Goal: Information Seeking & Learning: Learn about a topic

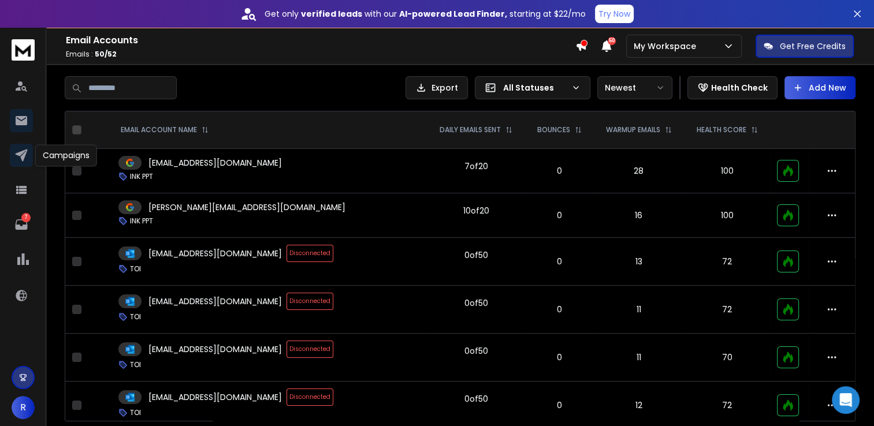
click at [22, 154] on icon at bounding box center [21, 155] width 14 height 14
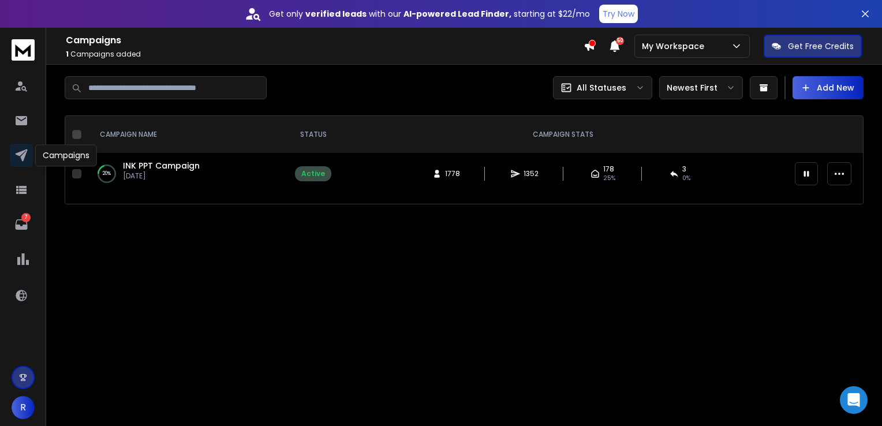
click at [150, 167] on span "INK PPT Campaign" at bounding box center [161, 166] width 77 height 12
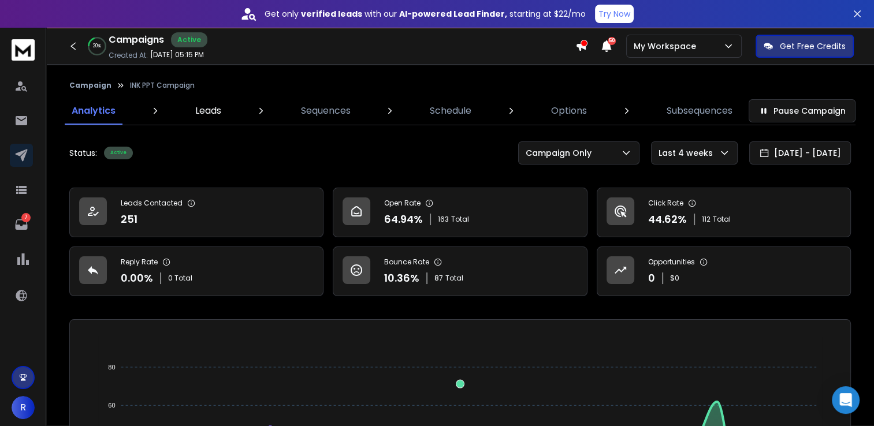
click at [206, 112] on p "Leads" at bounding box center [208, 111] width 26 height 14
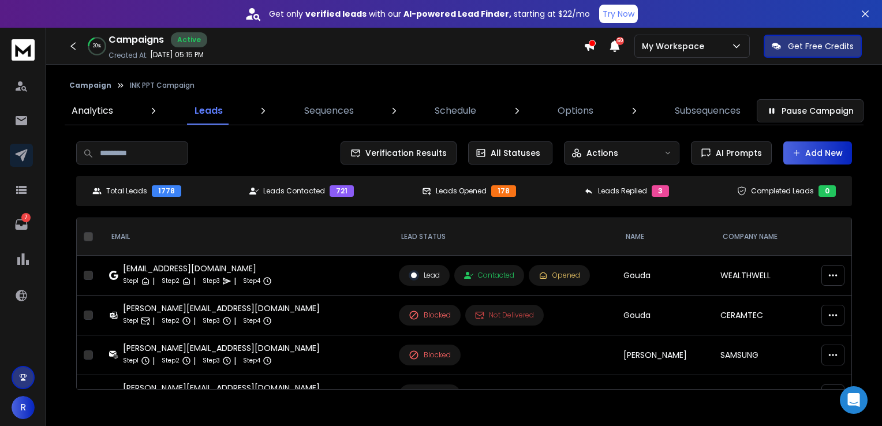
click at [101, 107] on p "Analytics" at bounding box center [93, 111] width 42 height 14
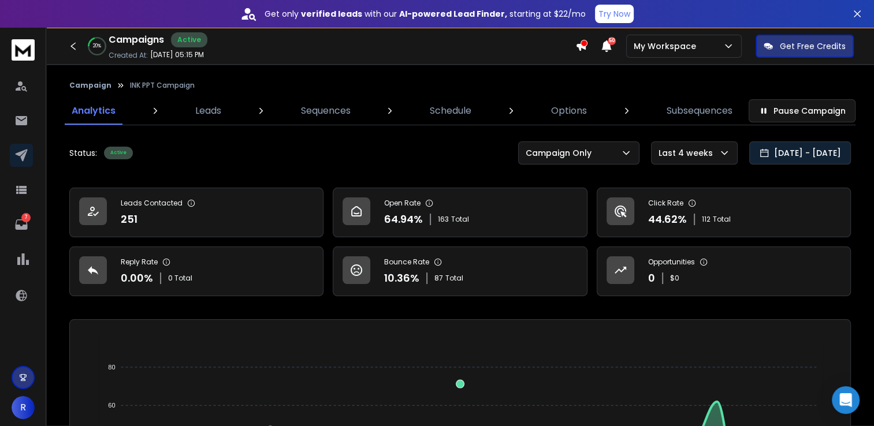
click at [790, 144] on button "[DATE] - [DATE]" at bounding box center [800, 152] width 102 height 23
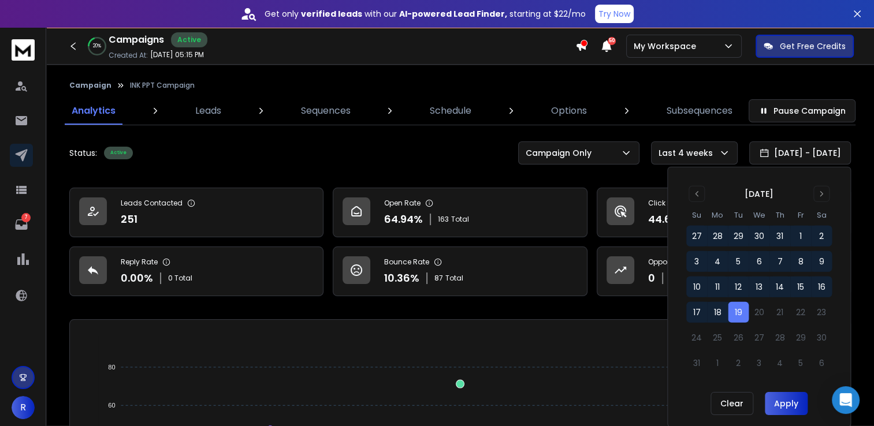
click at [716, 318] on button "18" at bounding box center [717, 312] width 21 height 21
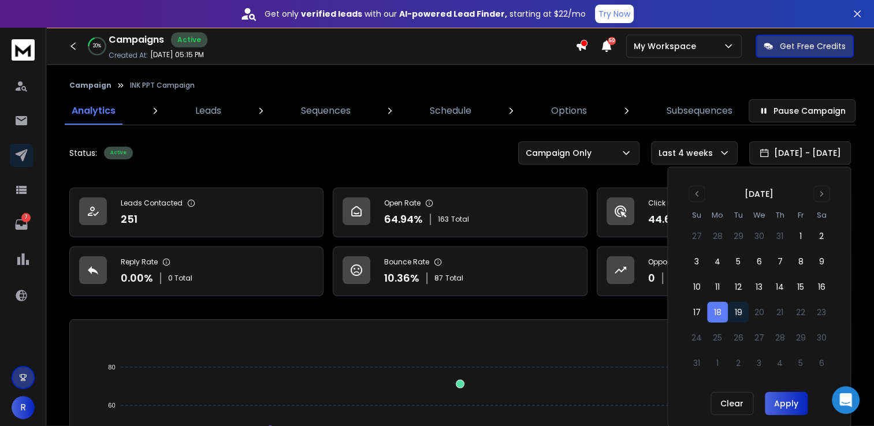
click at [786, 397] on button "Apply" at bounding box center [786, 403] width 43 height 23
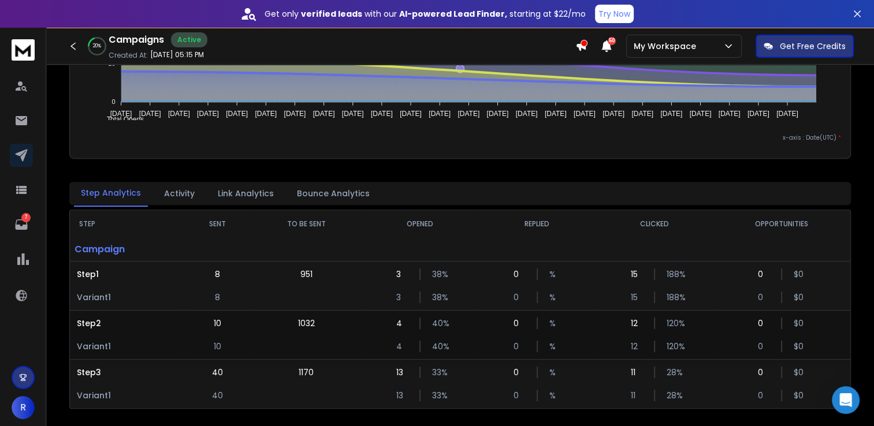
scroll to position [417, 0]
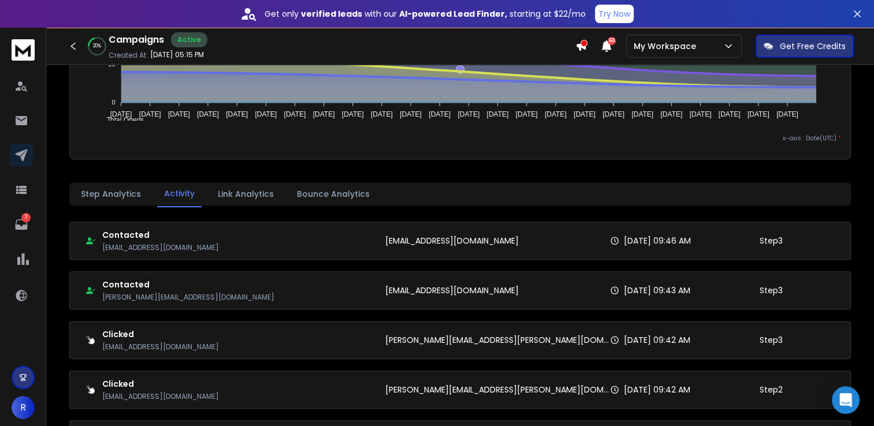
click at [185, 199] on button "Activity" at bounding box center [179, 194] width 44 height 27
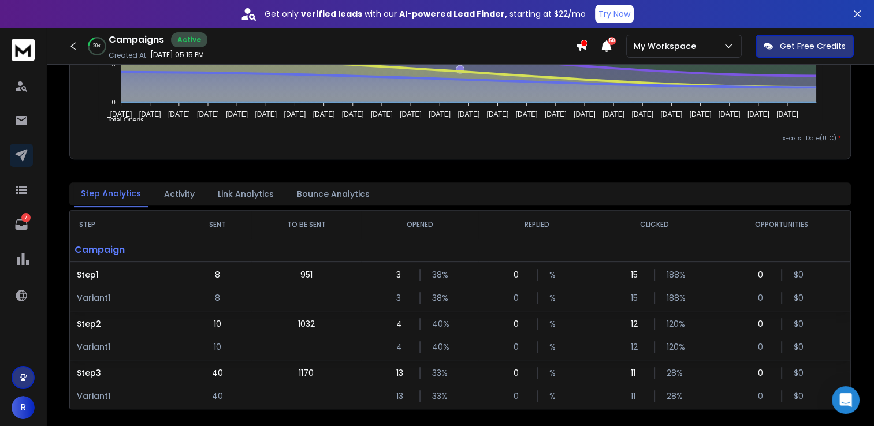
click at [106, 193] on button "Step Analytics" at bounding box center [111, 194] width 74 height 27
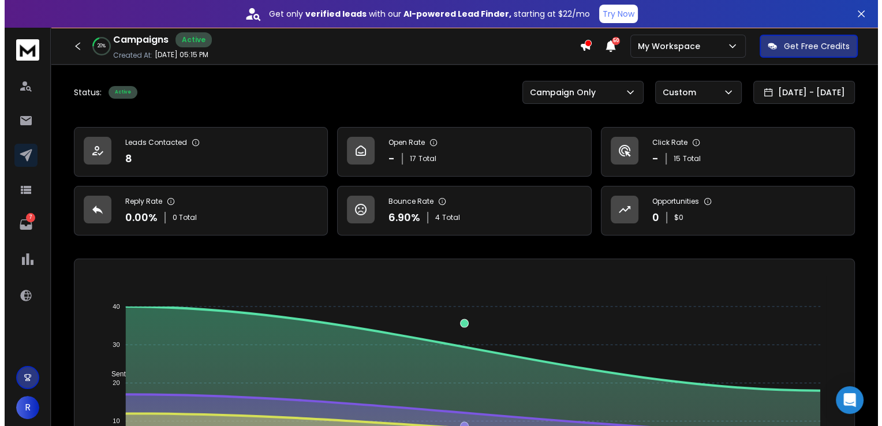
scroll to position [60, 0]
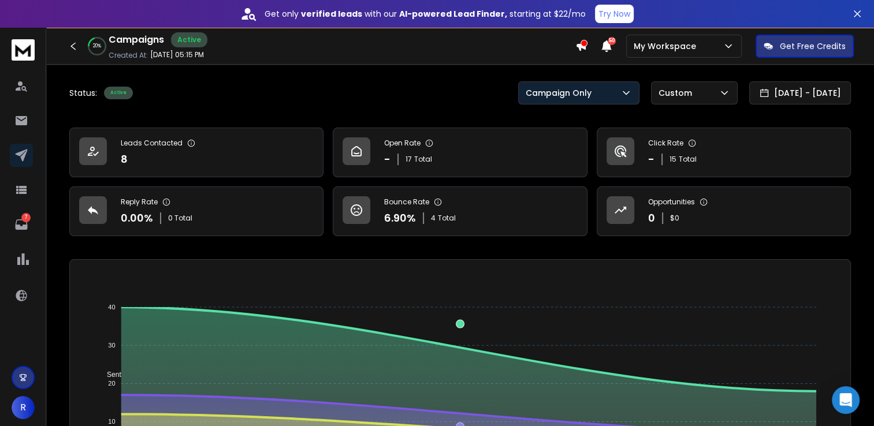
click at [620, 89] on icon at bounding box center [626, 93] width 12 height 12
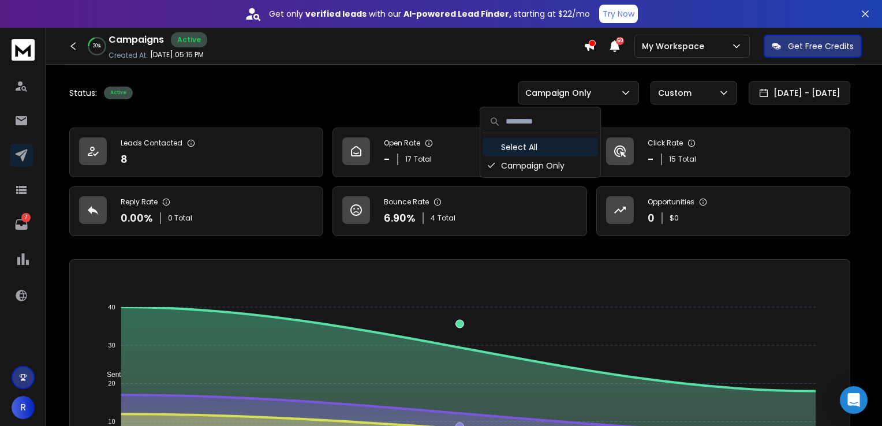
click at [545, 140] on div "Select All" at bounding box center [540, 147] width 115 height 18
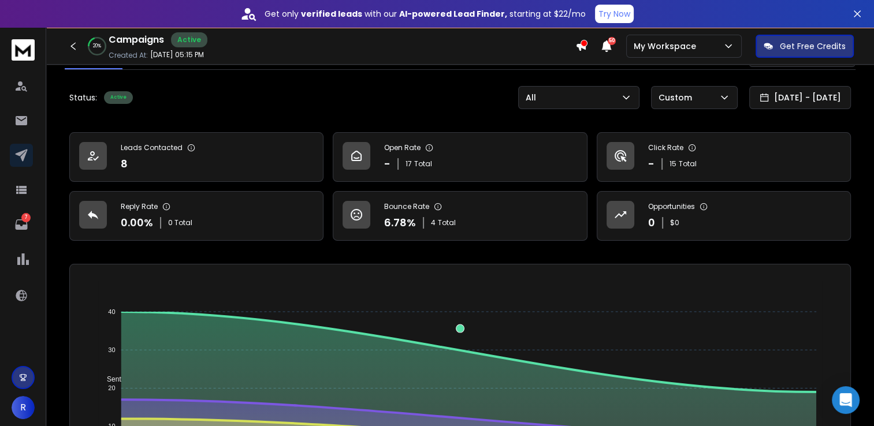
scroll to position [0, 0]
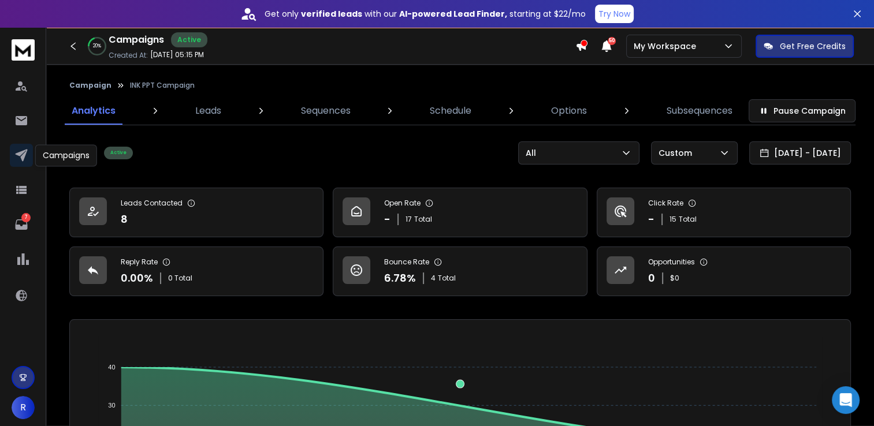
click at [22, 156] on icon at bounding box center [21, 155] width 12 height 12
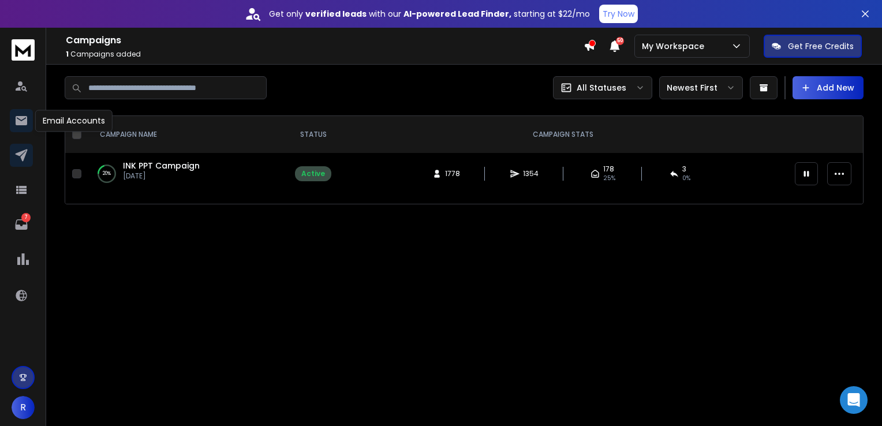
click at [25, 120] on icon at bounding box center [22, 120] width 12 height 9
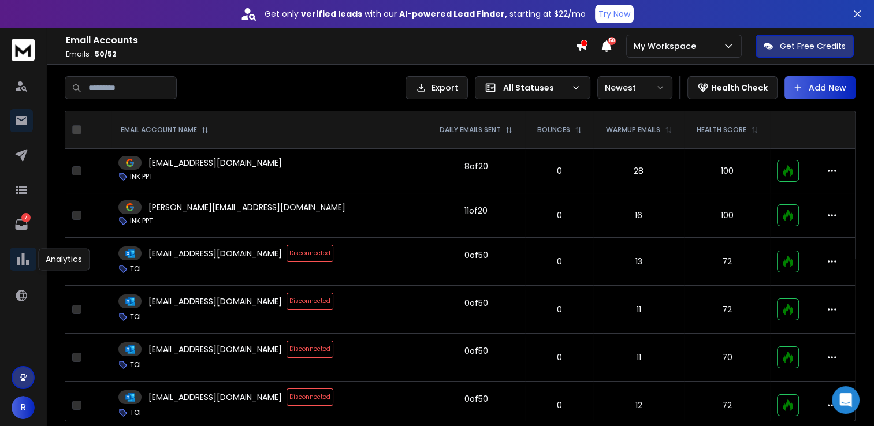
click at [19, 266] on icon at bounding box center [22, 259] width 17 height 17
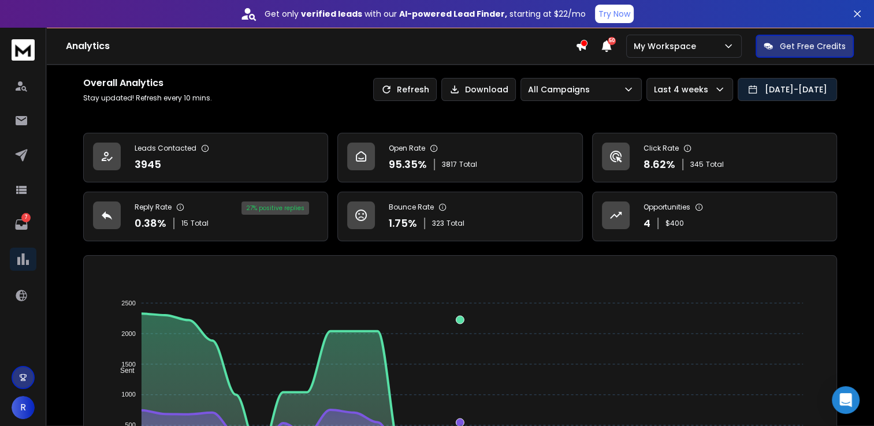
click at [775, 80] on button "[DATE] - [DATE]" at bounding box center [786, 89] width 99 height 23
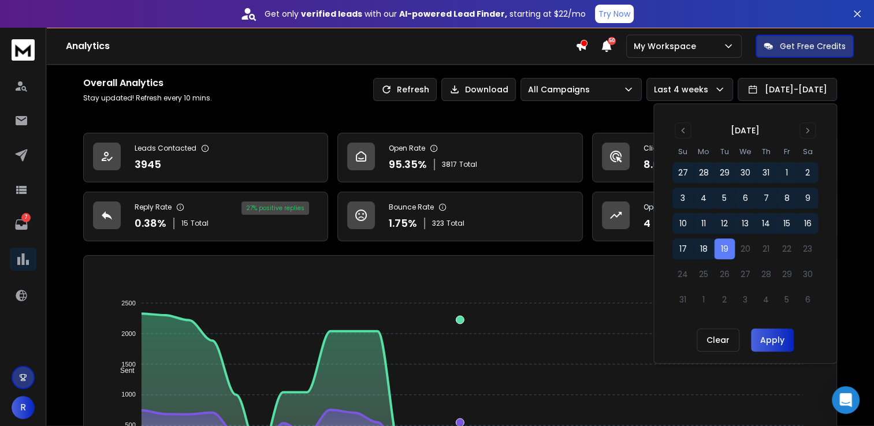
click at [699, 248] on button "18" at bounding box center [703, 248] width 21 height 21
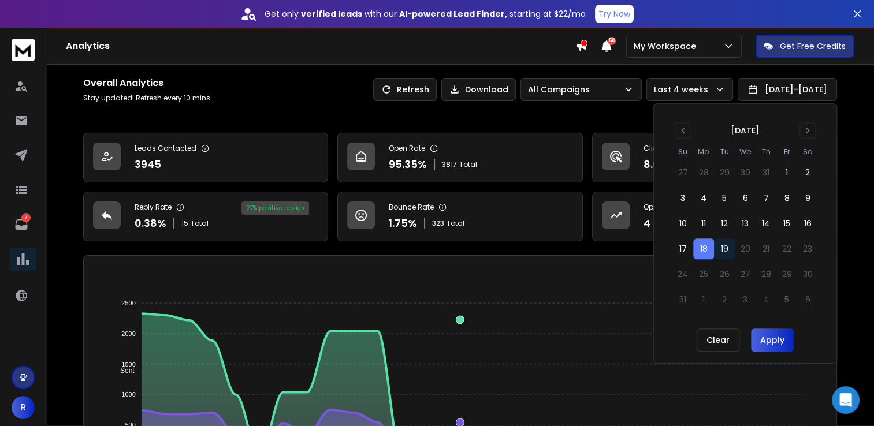
click at [763, 337] on button "Apply" at bounding box center [772, 340] width 43 height 23
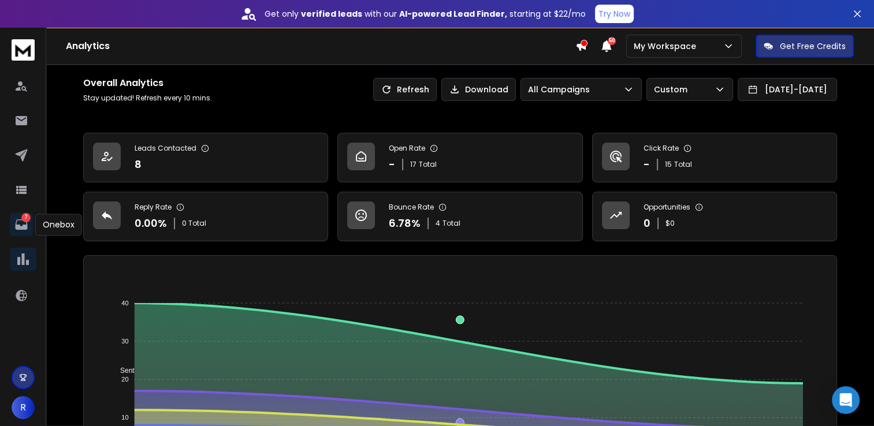
click at [23, 221] on p "7" at bounding box center [25, 217] width 9 height 9
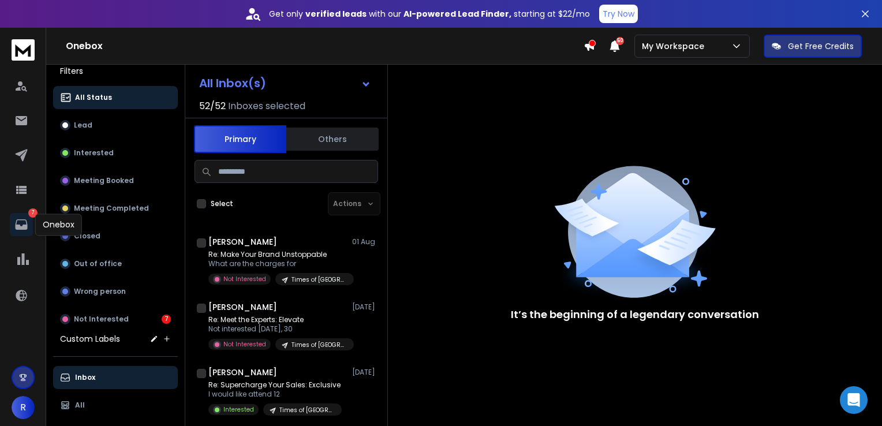
scroll to position [180, 0]
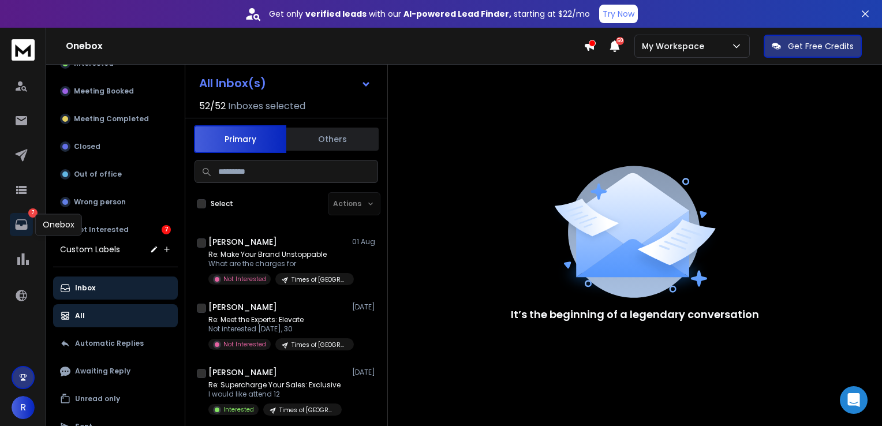
click at [121, 320] on button "All" at bounding box center [115, 315] width 125 height 23
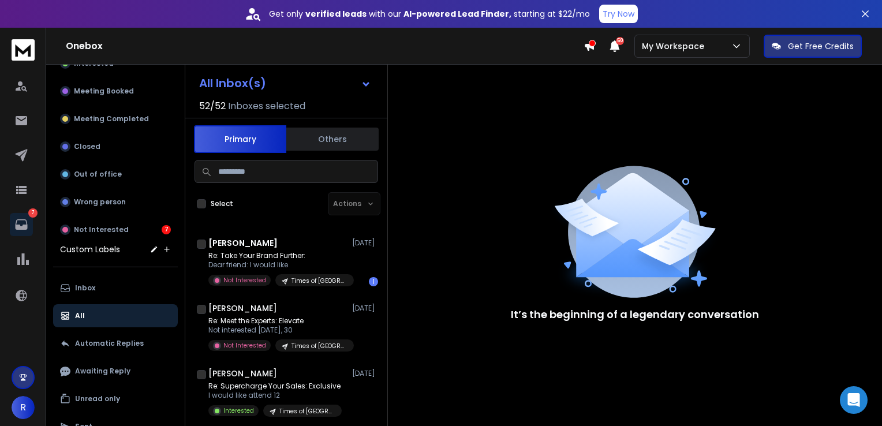
scroll to position [129, 0]
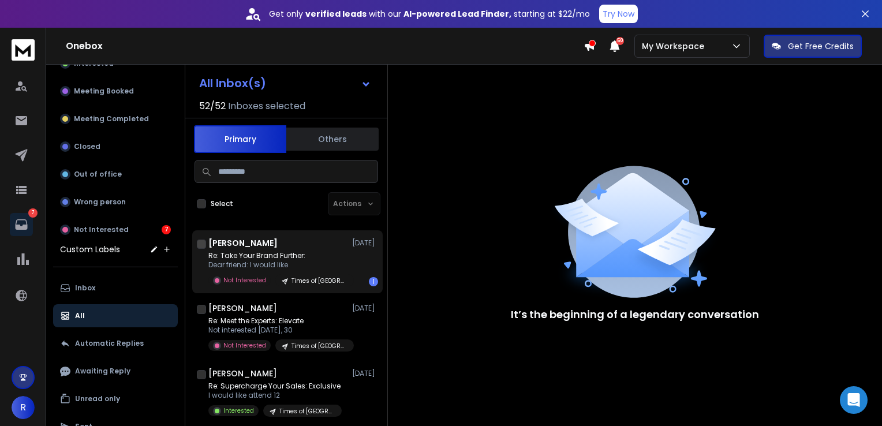
click at [326, 255] on p "Re: Take Your Brand Further:" at bounding box center [277, 255] width 139 height 9
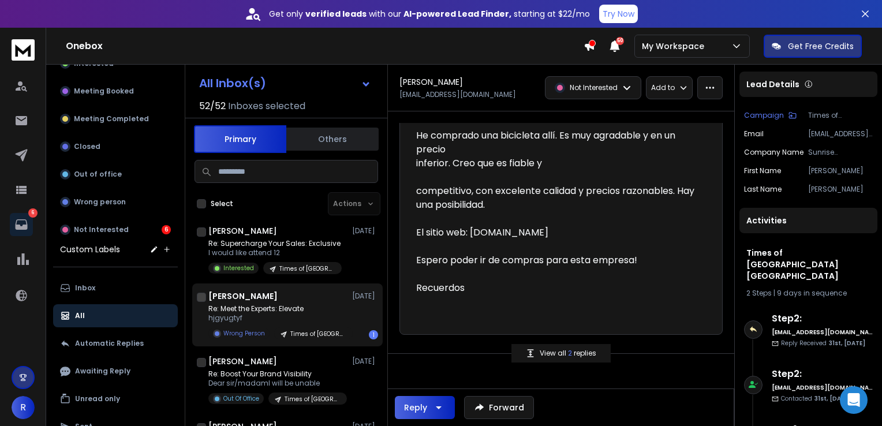
scroll to position [273, 0]
click at [330, 316] on p "hjgyugtyf" at bounding box center [277, 317] width 139 height 9
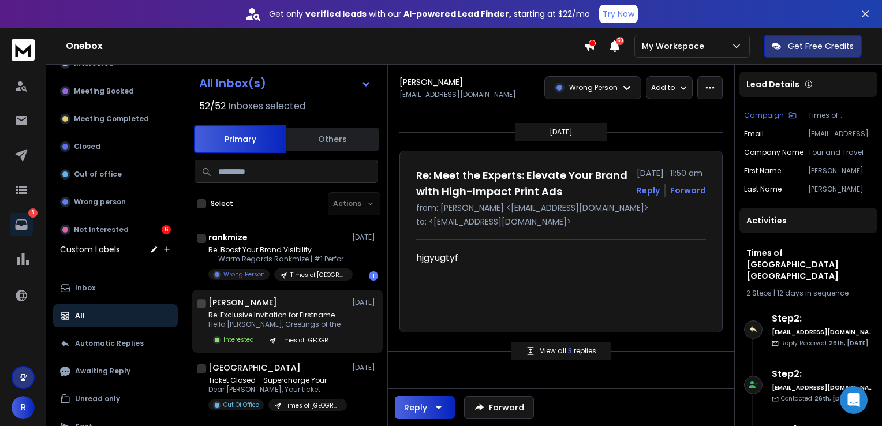
scroll to position [790, 0]
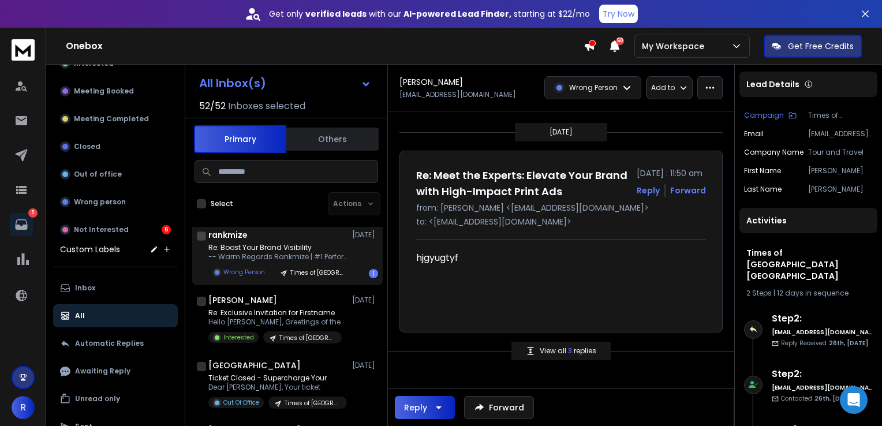
click at [356, 254] on div "Re: Boost Your Brand Visibility -- Warm Regards Rankmize | #1 Performance Wrong…" at bounding box center [293, 260] width 170 height 35
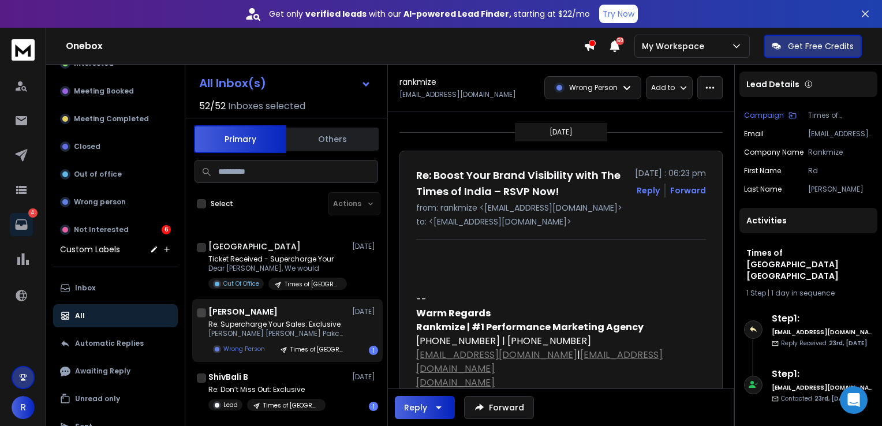
scroll to position [975, 0]
click at [363, 320] on div "Re: Supercharge Your Sales: Exclusive Pramod [PERSON_NAME] Pakcaging B 64 secto…" at bounding box center [293, 336] width 170 height 35
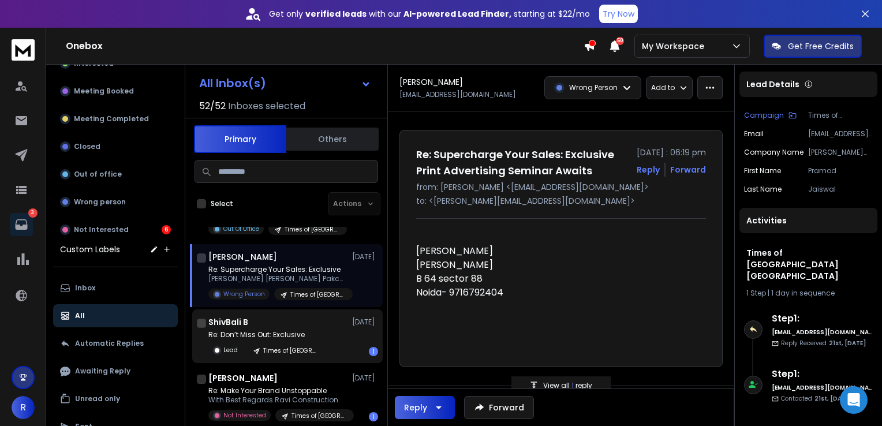
scroll to position [1030, 0]
click at [343, 355] on div "Re: Don’t Miss Out: Exclusive Lead Times of [GEOGRAPHIC_DATA] [GEOGRAPHIC_DATA]…" at bounding box center [293, 343] width 170 height 26
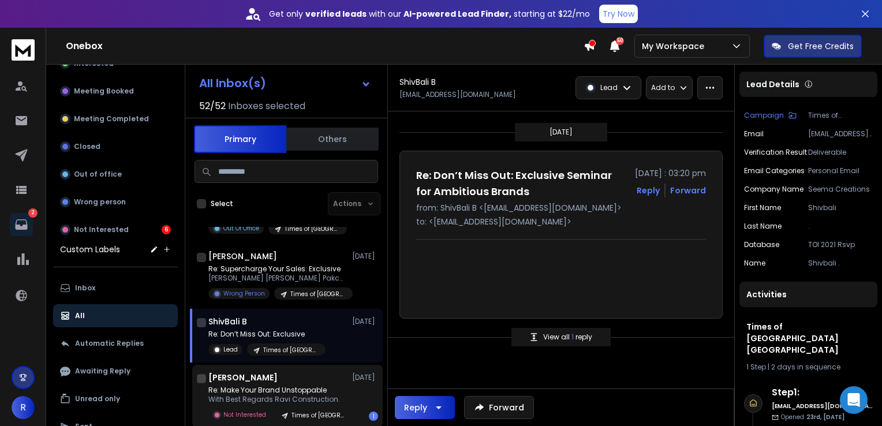
click at [350, 398] on div "Re: Make Your Brand Unstoppable With Best Regards [PERSON_NAME] Construction. N…" at bounding box center [281, 403] width 146 height 35
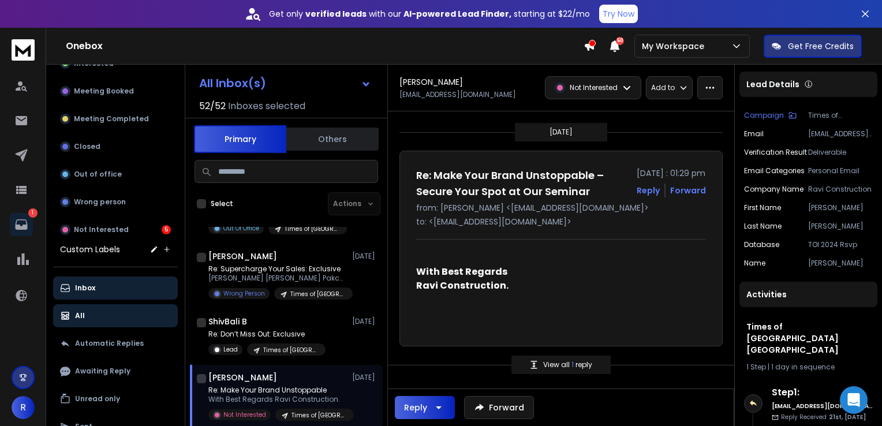
scroll to position [0, 0]
